Goal: Information Seeking & Learning: Learn about a topic

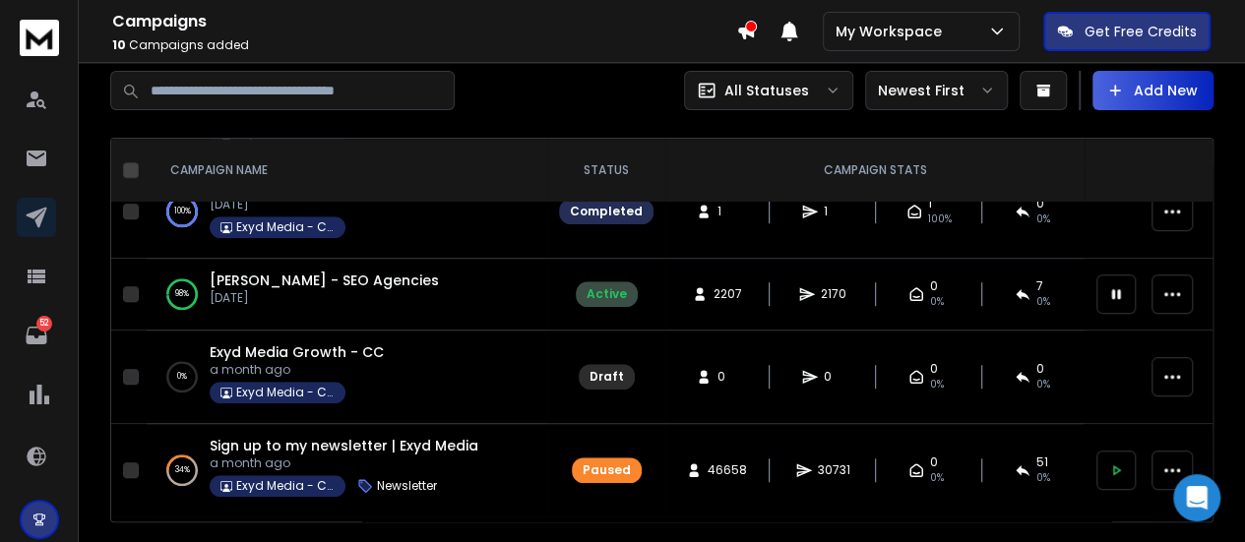
scroll to position [598, 0]
click at [32, 322] on link "52" at bounding box center [36, 335] width 39 height 39
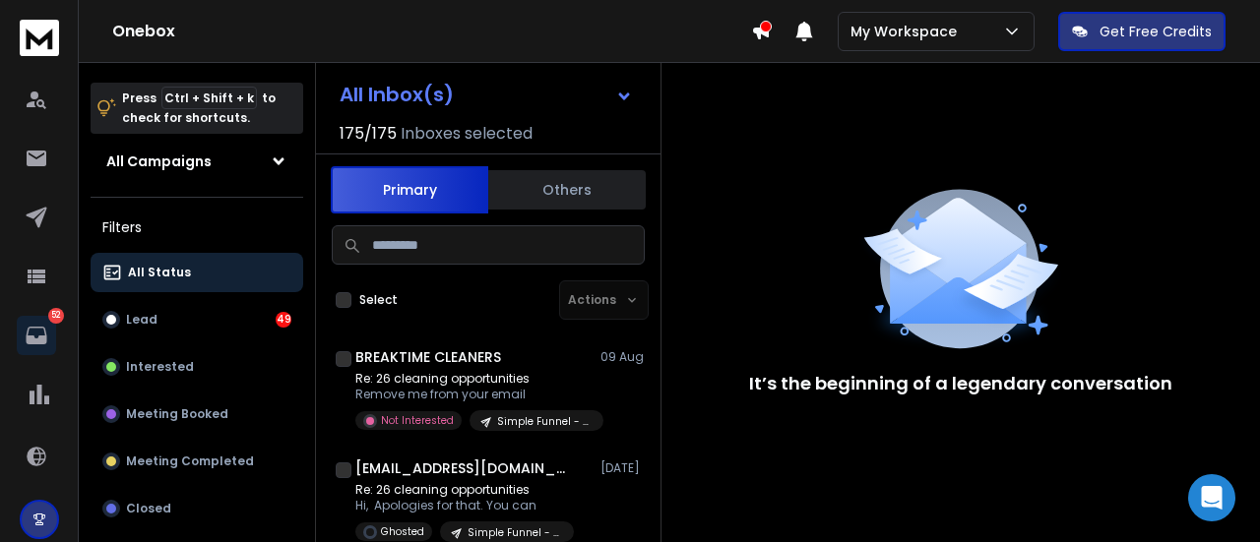
scroll to position [262, 0]
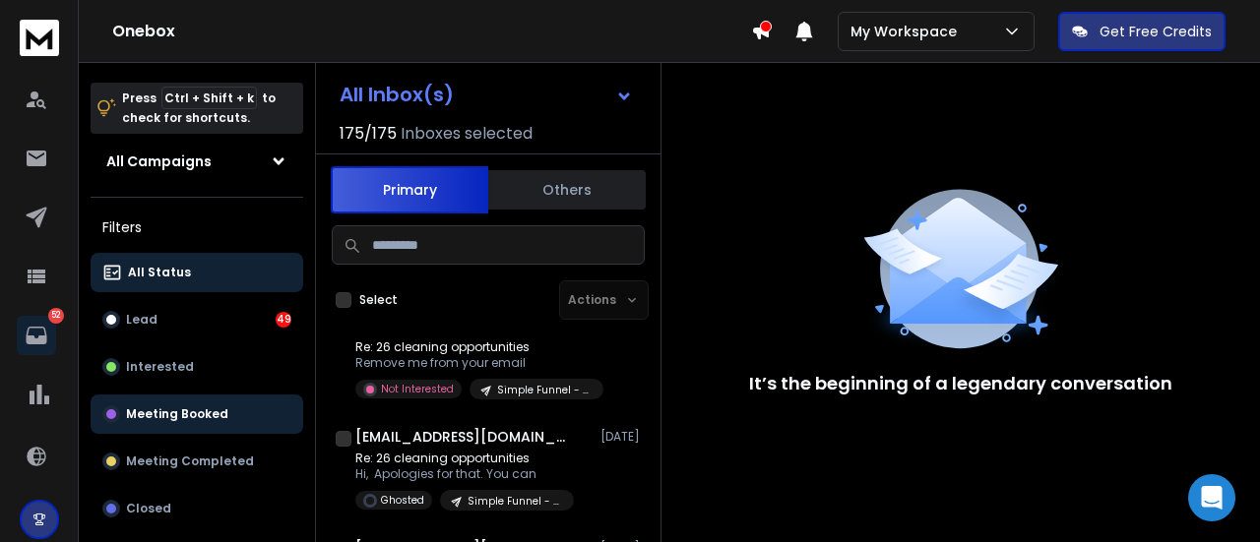
click at [173, 407] on p "Meeting Booked" at bounding box center [177, 415] width 102 height 16
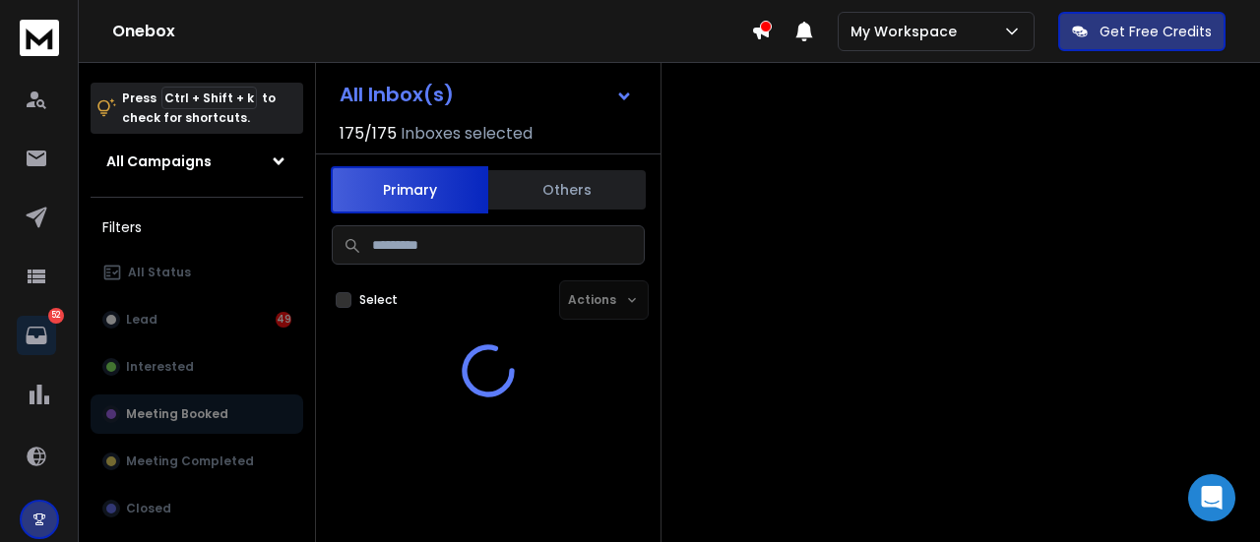
scroll to position [0, 0]
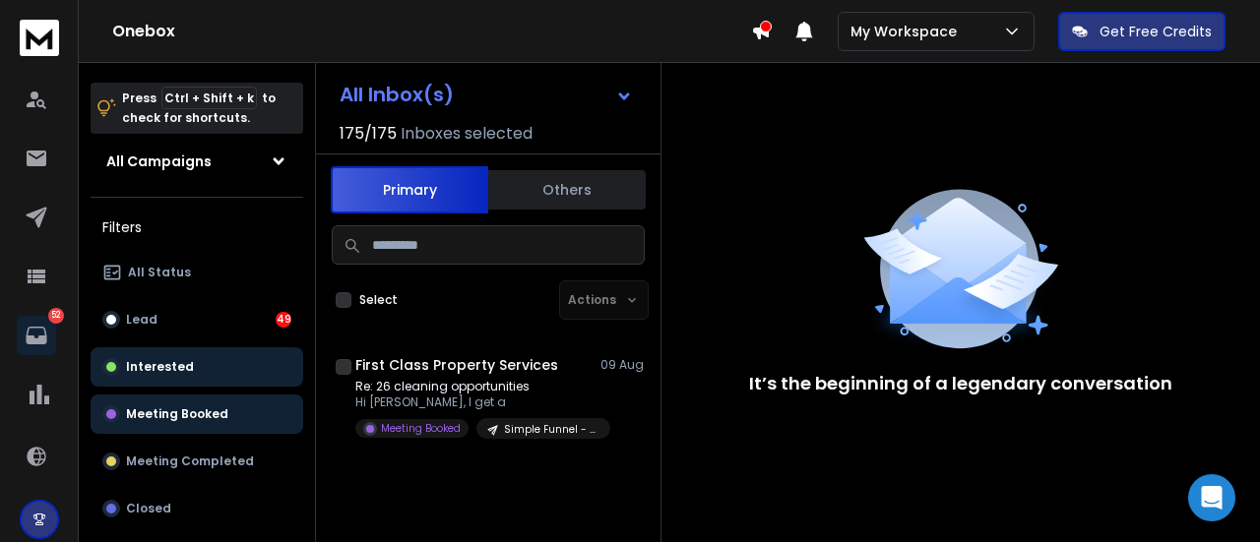
click at [175, 376] on button "Interested" at bounding box center [197, 366] width 213 height 39
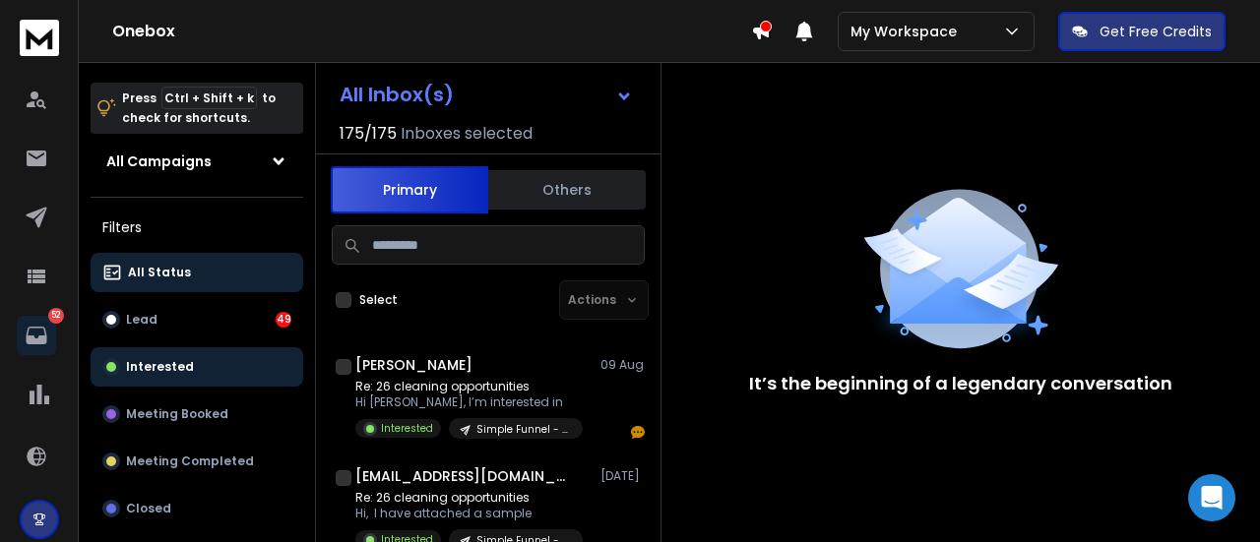
click at [199, 261] on button "All Status" at bounding box center [197, 272] width 213 height 39
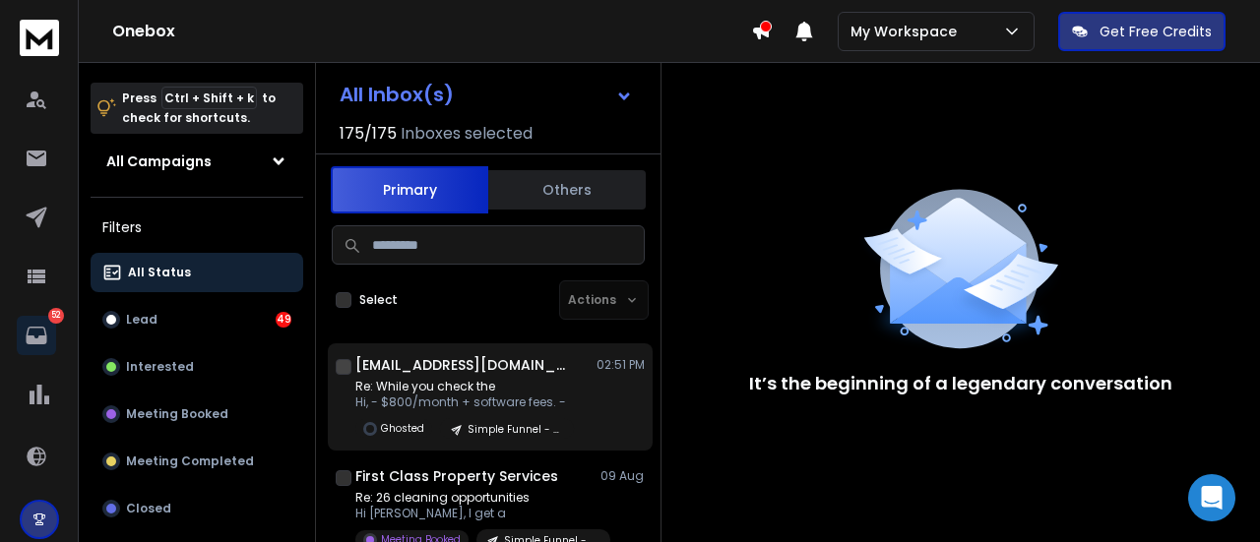
click at [490, 386] on p "Re: While you check the" at bounding box center [464, 387] width 219 height 16
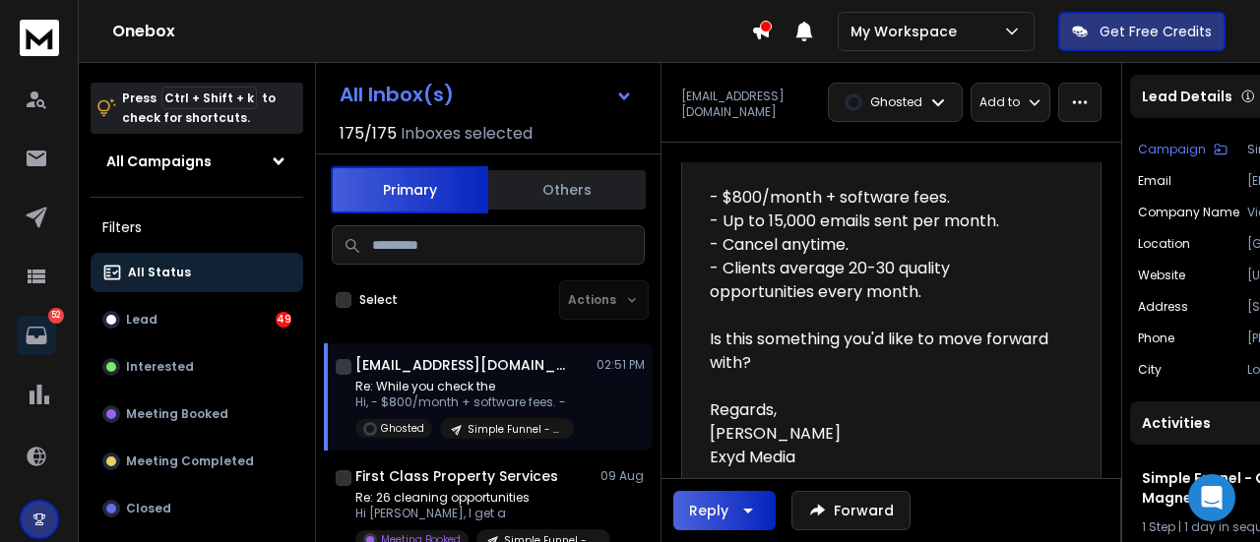
scroll to position [131, 0]
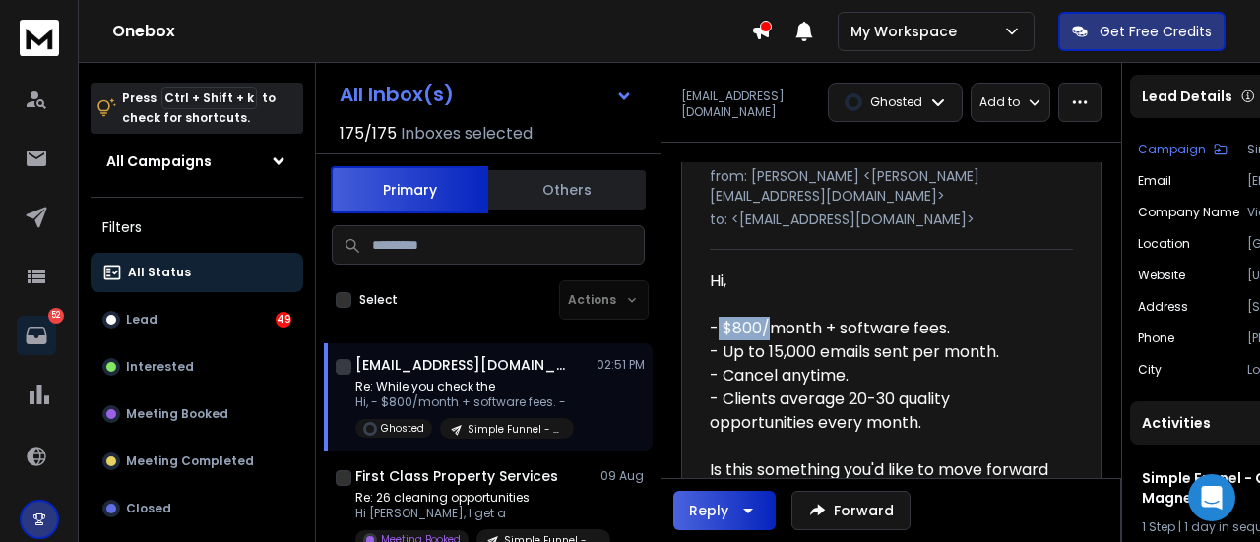
drag, startPoint x: 719, startPoint y: 310, endPoint x: 768, endPoint y: 310, distance: 49.2
click at [768, 317] on div "- $800/month + software fees." at bounding box center [883, 329] width 347 height 24
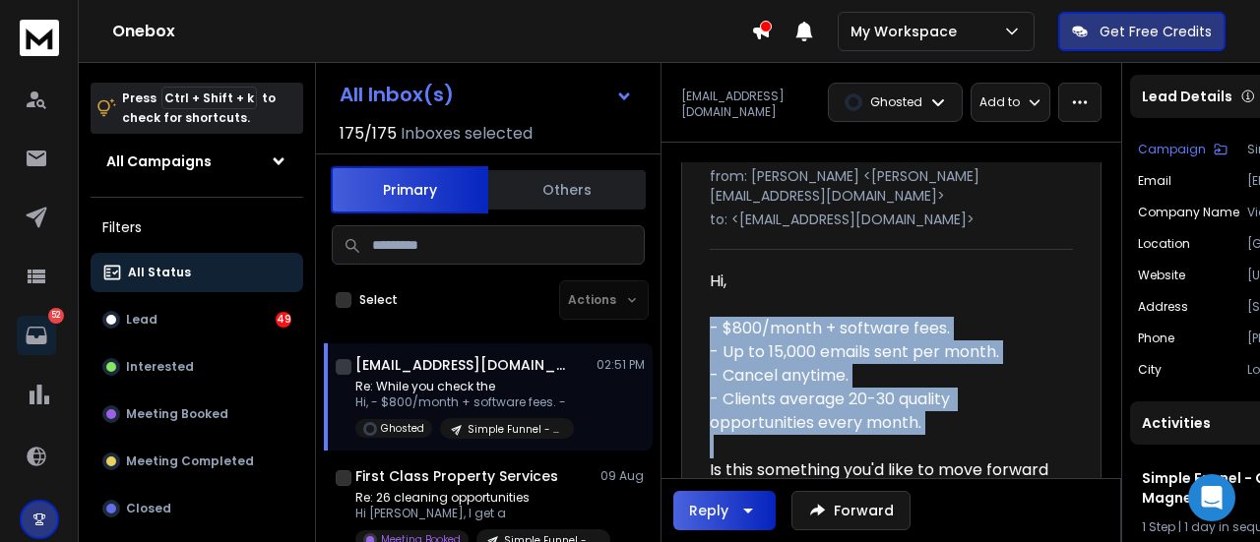
drag, startPoint x: 768, startPoint y: 310, endPoint x: 754, endPoint y: 367, distance: 58.7
click at [754, 388] on div "- Clients average 20-30 quality opportunities every month." at bounding box center [883, 411] width 347 height 47
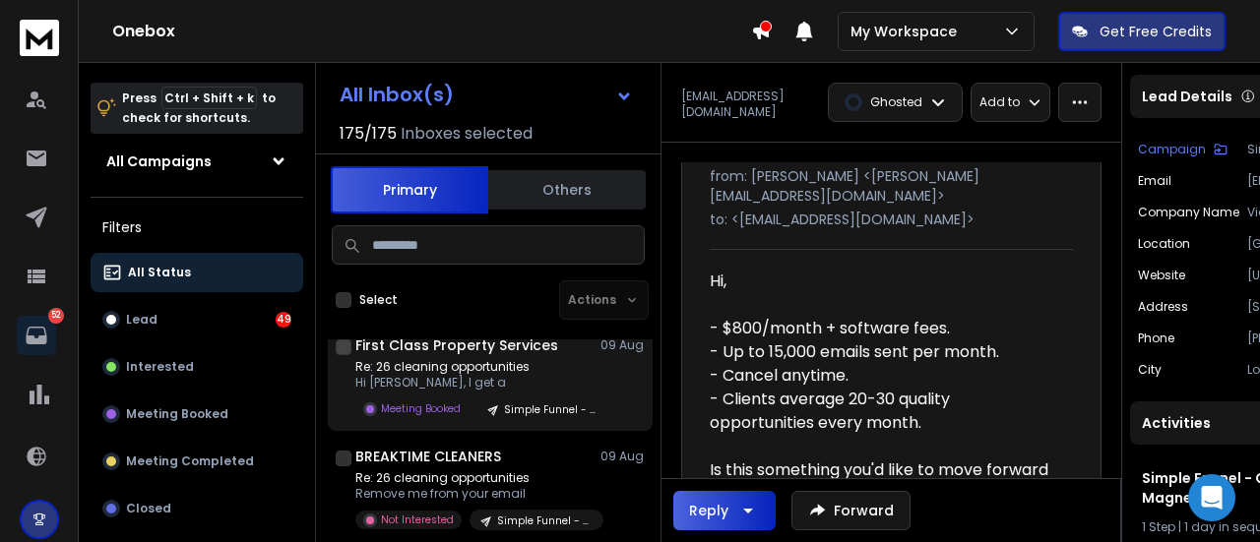
click at [495, 375] on p "Hi [PERSON_NAME], I get a" at bounding box center [473, 383] width 236 height 16
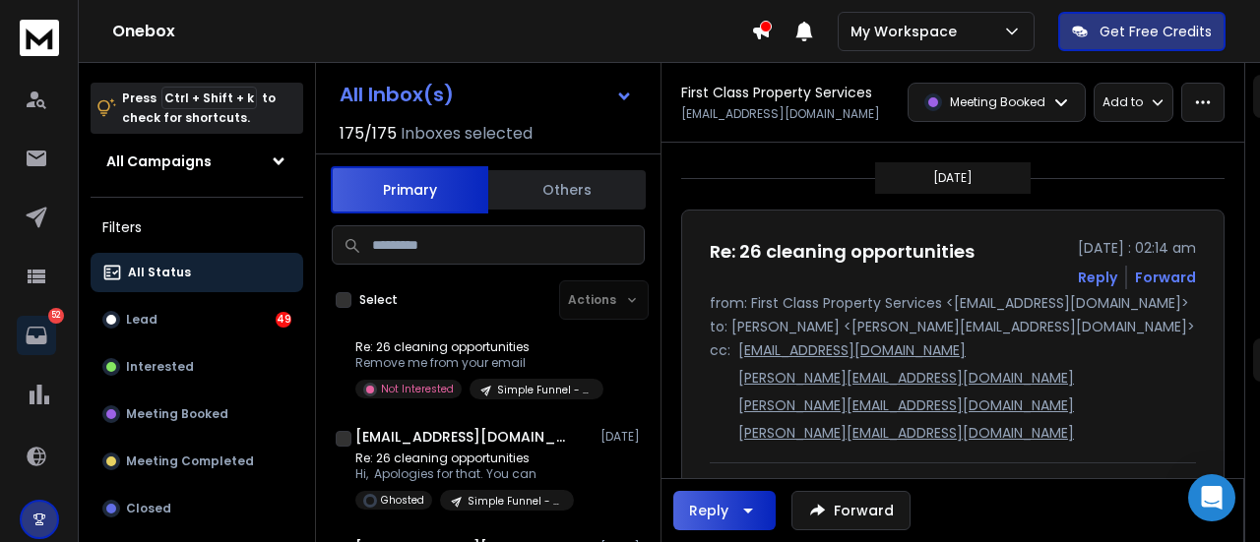
scroll to position [394, 0]
